Goal: Task Accomplishment & Management: Manage account settings

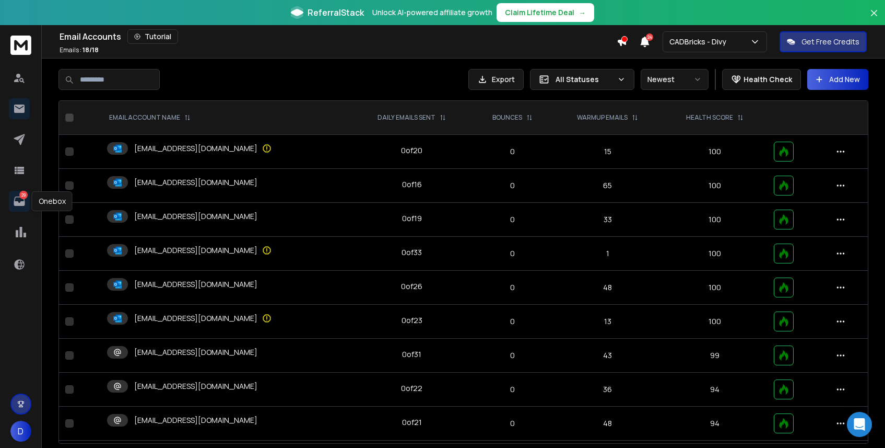
click at [21, 199] on p "29" at bounding box center [23, 195] width 8 height 8
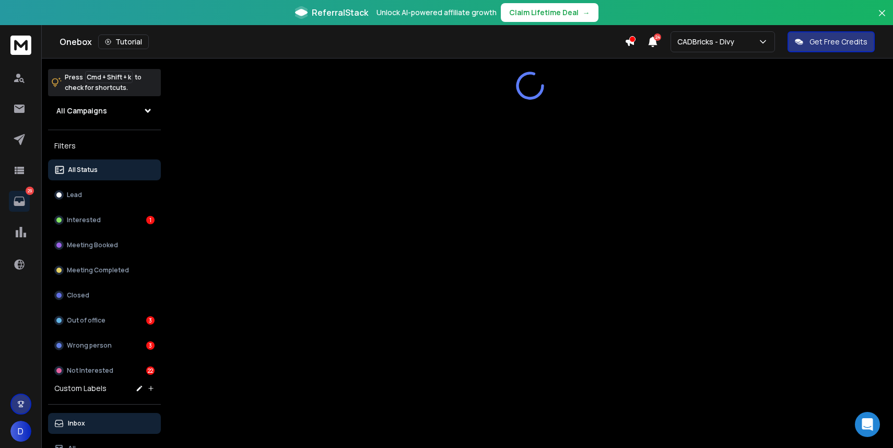
click at [534, 45] on div "Onebox Tutorial" at bounding box center [342, 41] width 565 height 15
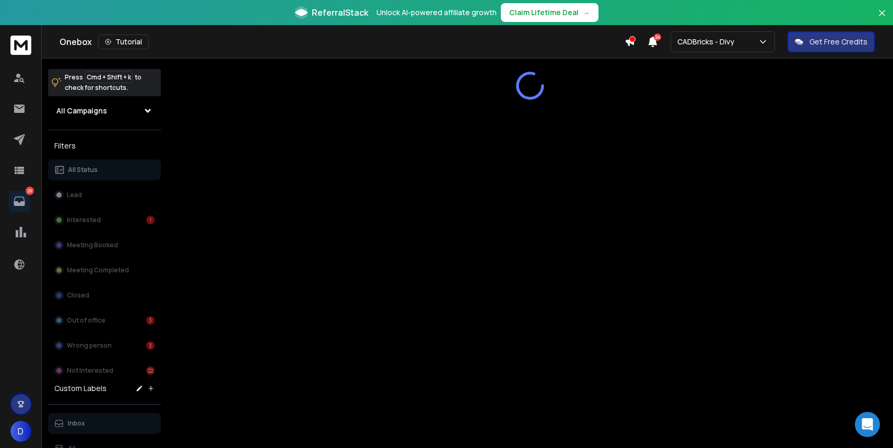
click at [446, 34] on div "Onebox Tutorial" at bounding box center [342, 41] width 565 height 15
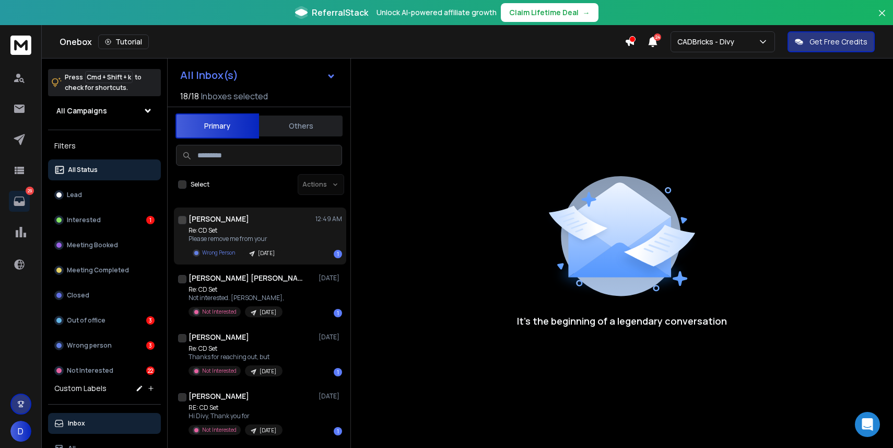
click at [264, 223] on div "[PERSON_NAME] 12:49 AM" at bounding box center [266, 219] width 154 height 10
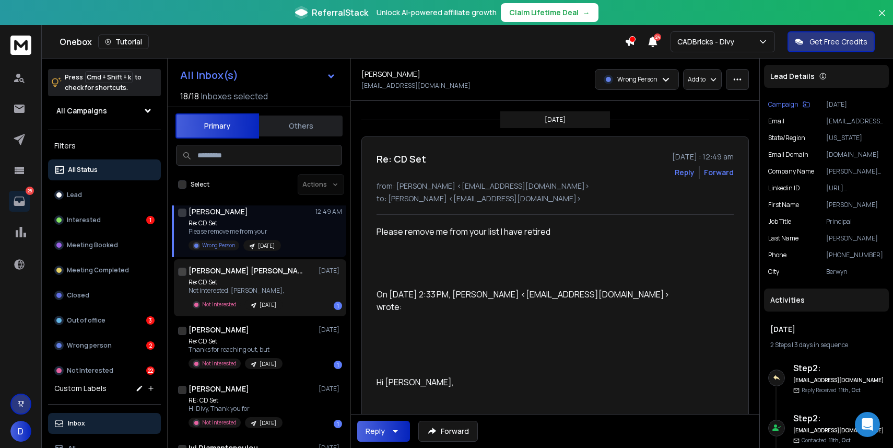
scroll to position [11, 0]
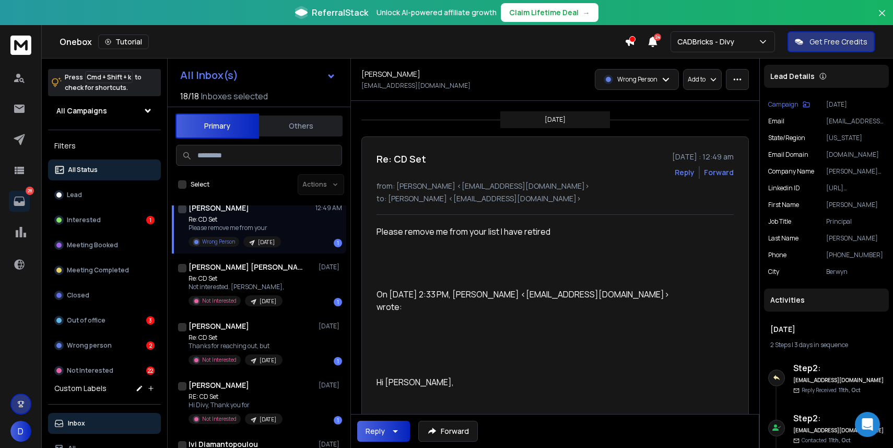
click at [457, 188] on p "from: [PERSON_NAME] <[EMAIL_ADDRESS][DOMAIN_NAME]>" at bounding box center [555, 186] width 357 height 10
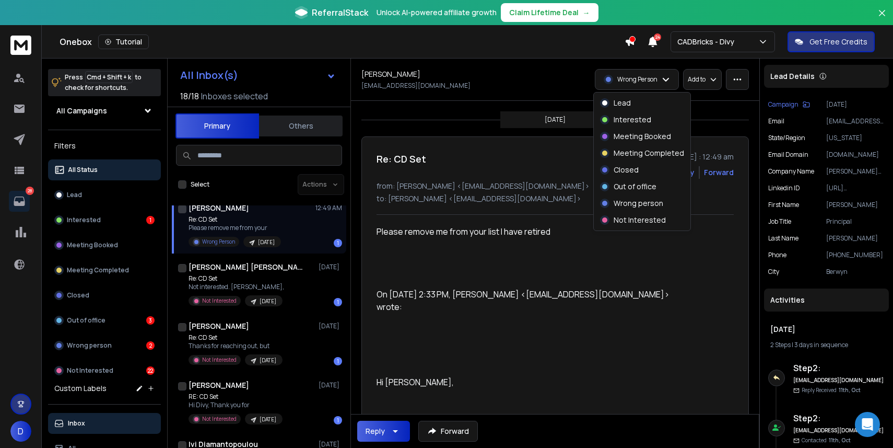
click at [667, 81] on icon at bounding box center [666, 79] width 8 height 8
click at [693, 80] on p "Add to" at bounding box center [697, 79] width 18 height 8
click at [740, 65] on div "[PERSON_NAME] [PERSON_NAME] [EMAIL_ADDRESS][DOMAIN_NAME] Wrong Person Add to Wr…" at bounding box center [555, 80] width 409 height 42
click at [739, 72] on button "button" at bounding box center [737, 79] width 23 height 21
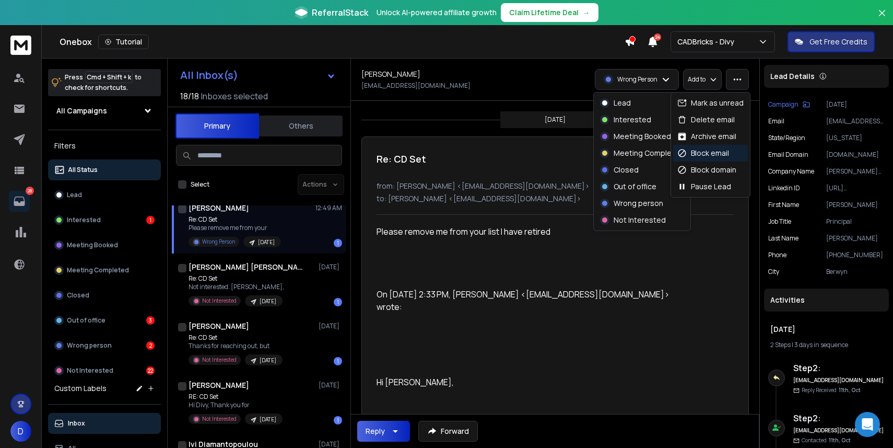
click at [721, 154] on div "Block email" at bounding box center [704, 153] width 52 height 10
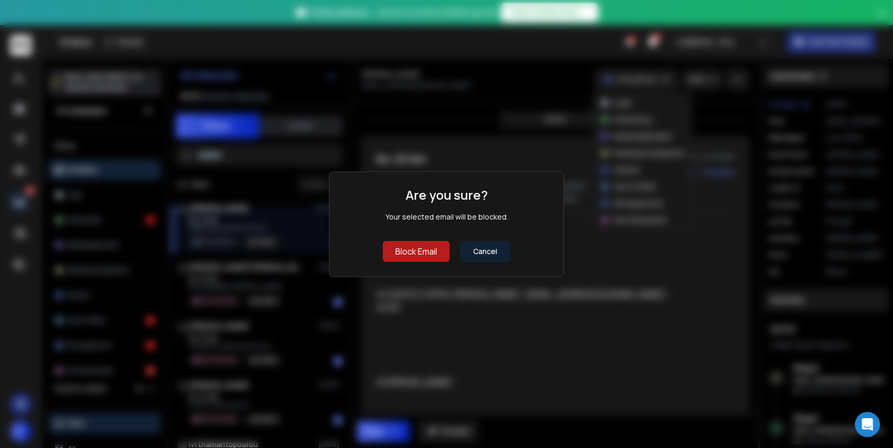
click at [436, 254] on button "Block Email" at bounding box center [416, 251] width 67 height 21
